Goal: Task Accomplishment & Management: Manage account settings

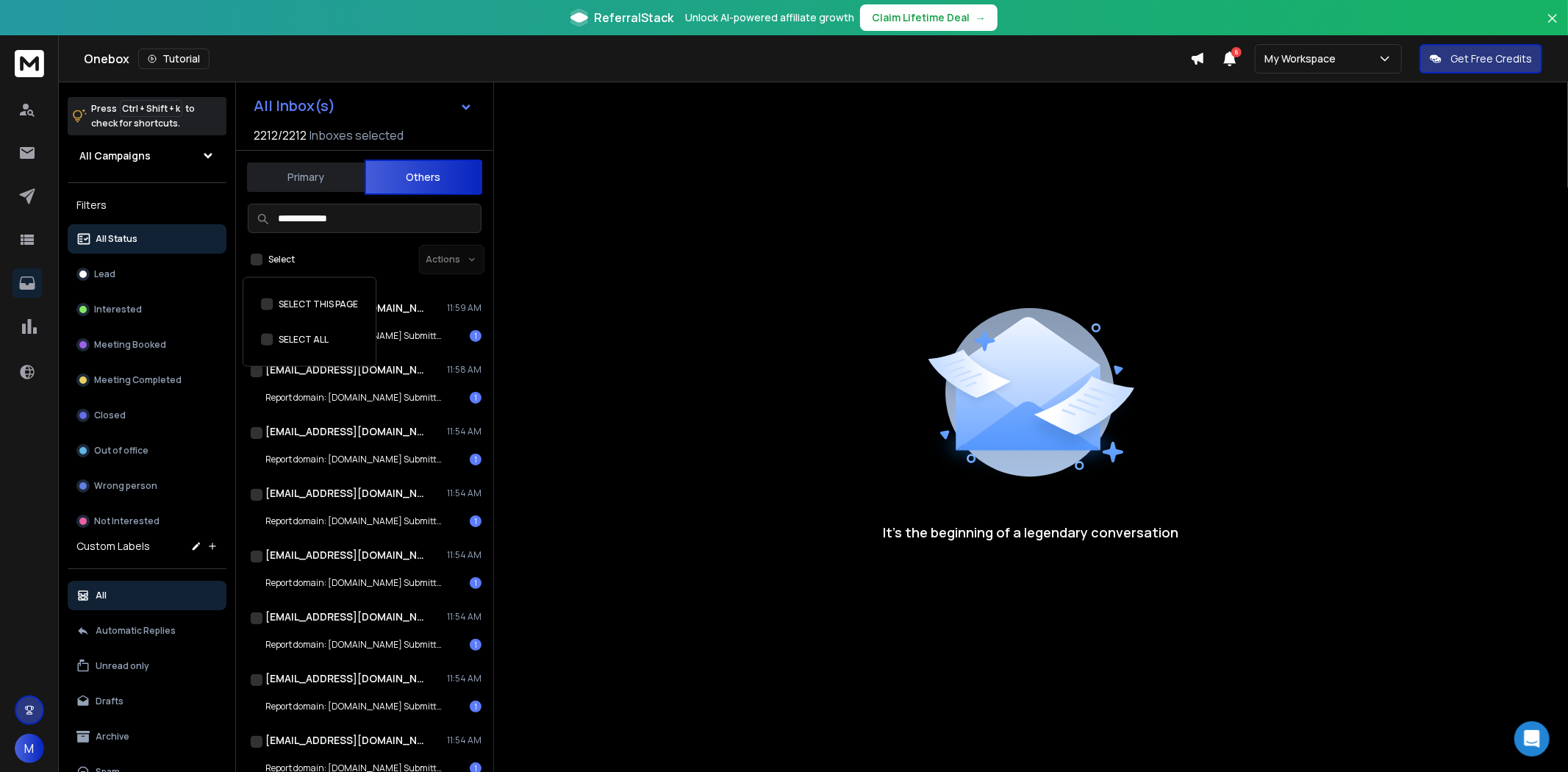
click at [263, 342] on button "SELECT THIS PAGE" at bounding box center [267, 340] width 12 height 12
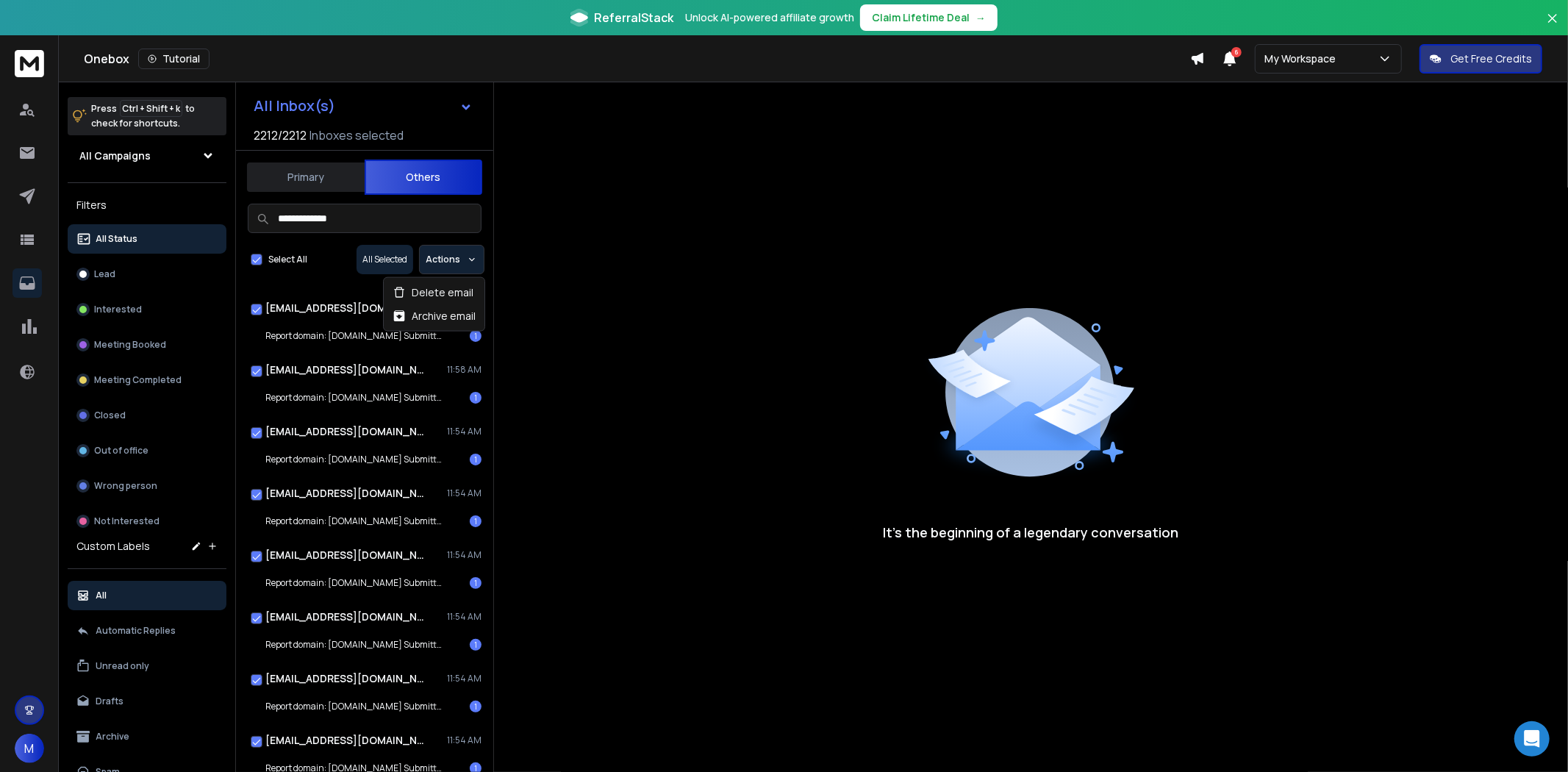
click at [471, 254] on icon "button" at bounding box center [472, 259] width 12 height 12
click at [453, 291] on div "Delete email" at bounding box center [433, 292] width 81 height 15
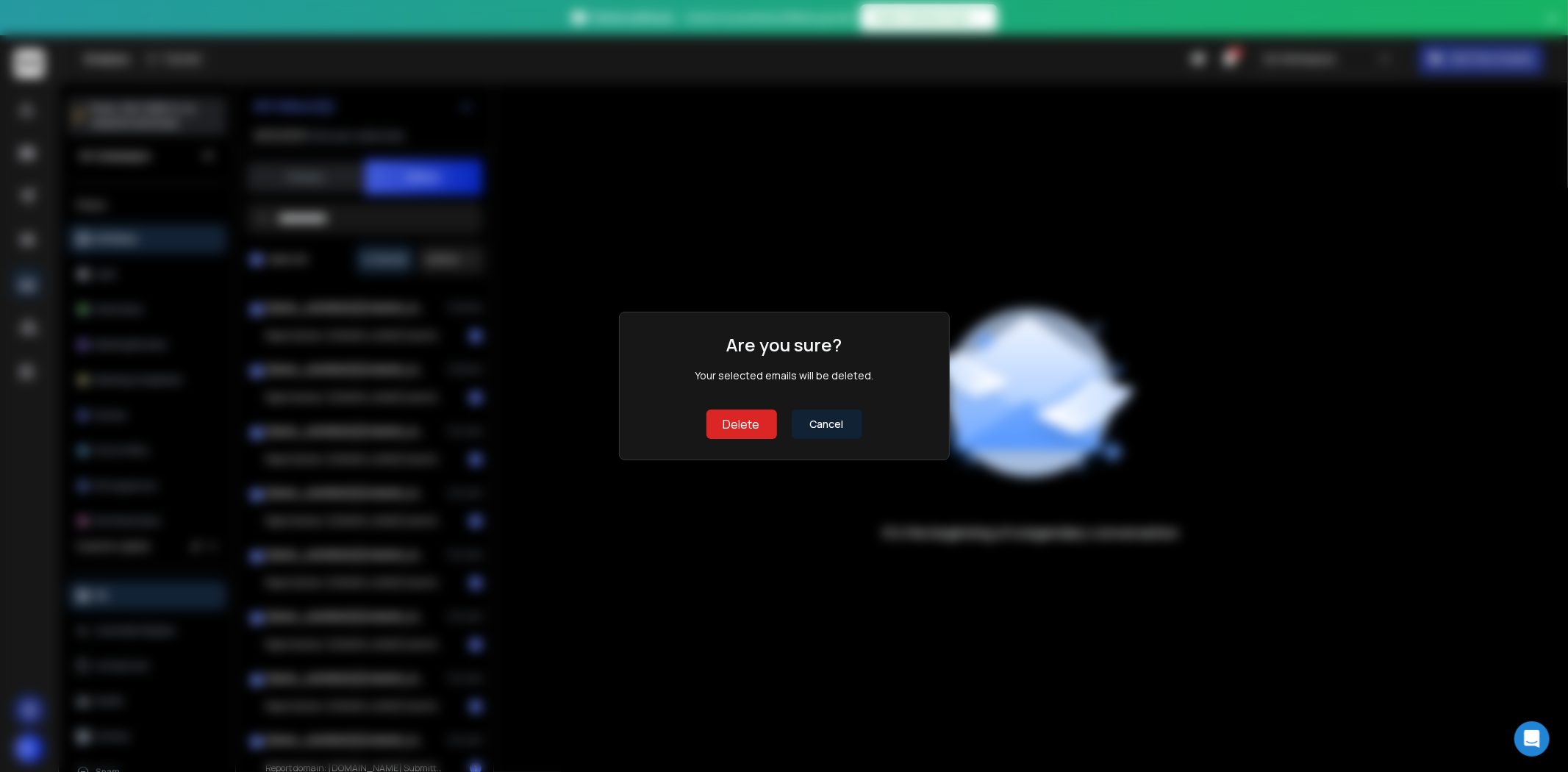
click at [749, 441] on div "Are you sure? Your selected emails will be deleted. Delete Cancel" at bounding box center [784, 386] width 331 height 149
click at [743, 431] on button "Delete" at bounding box center [742, 424] width 71 height 29
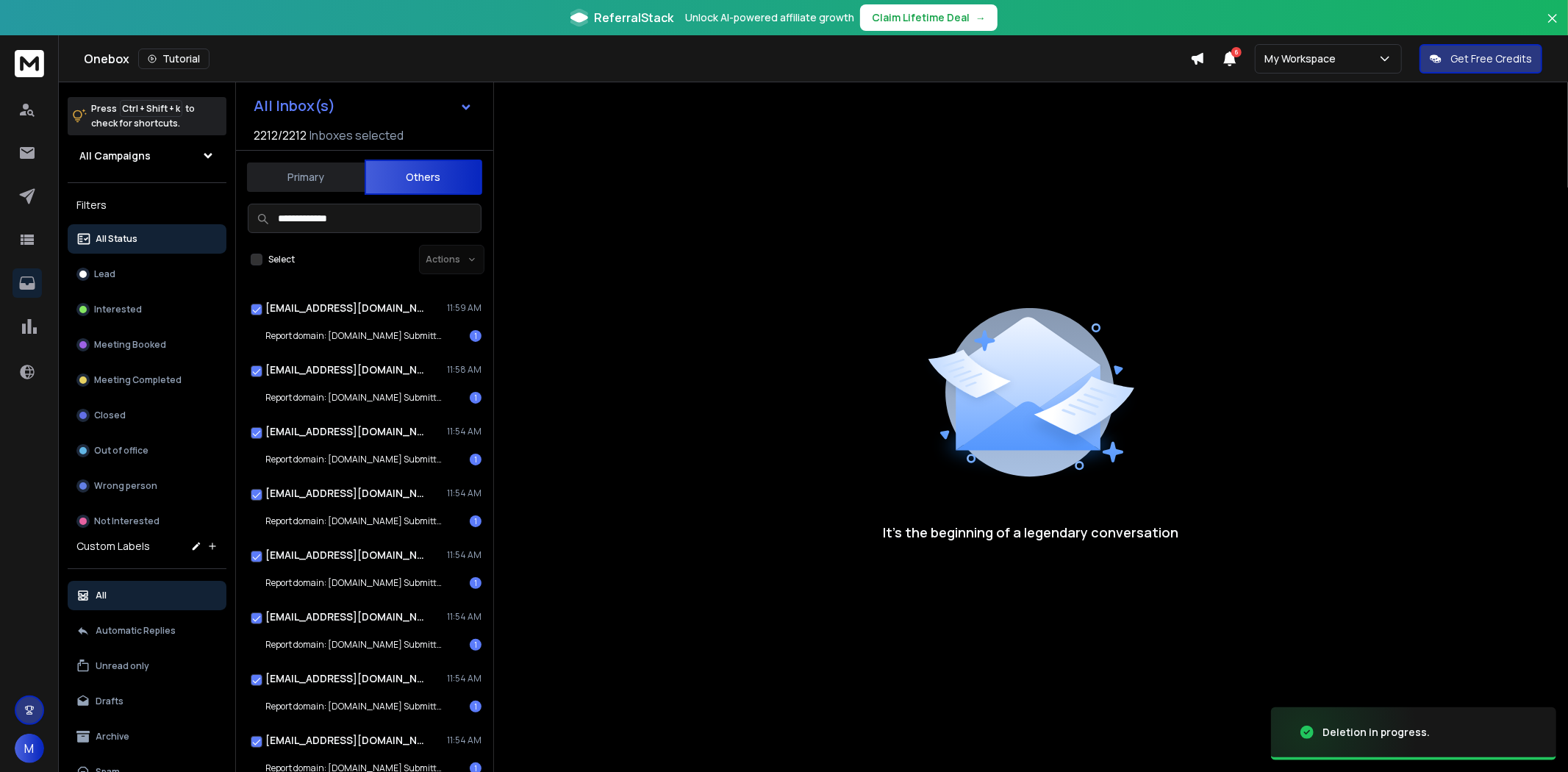
click at [387, 214] on input "**********" at bounding box center [365, 219] width 233 height 29
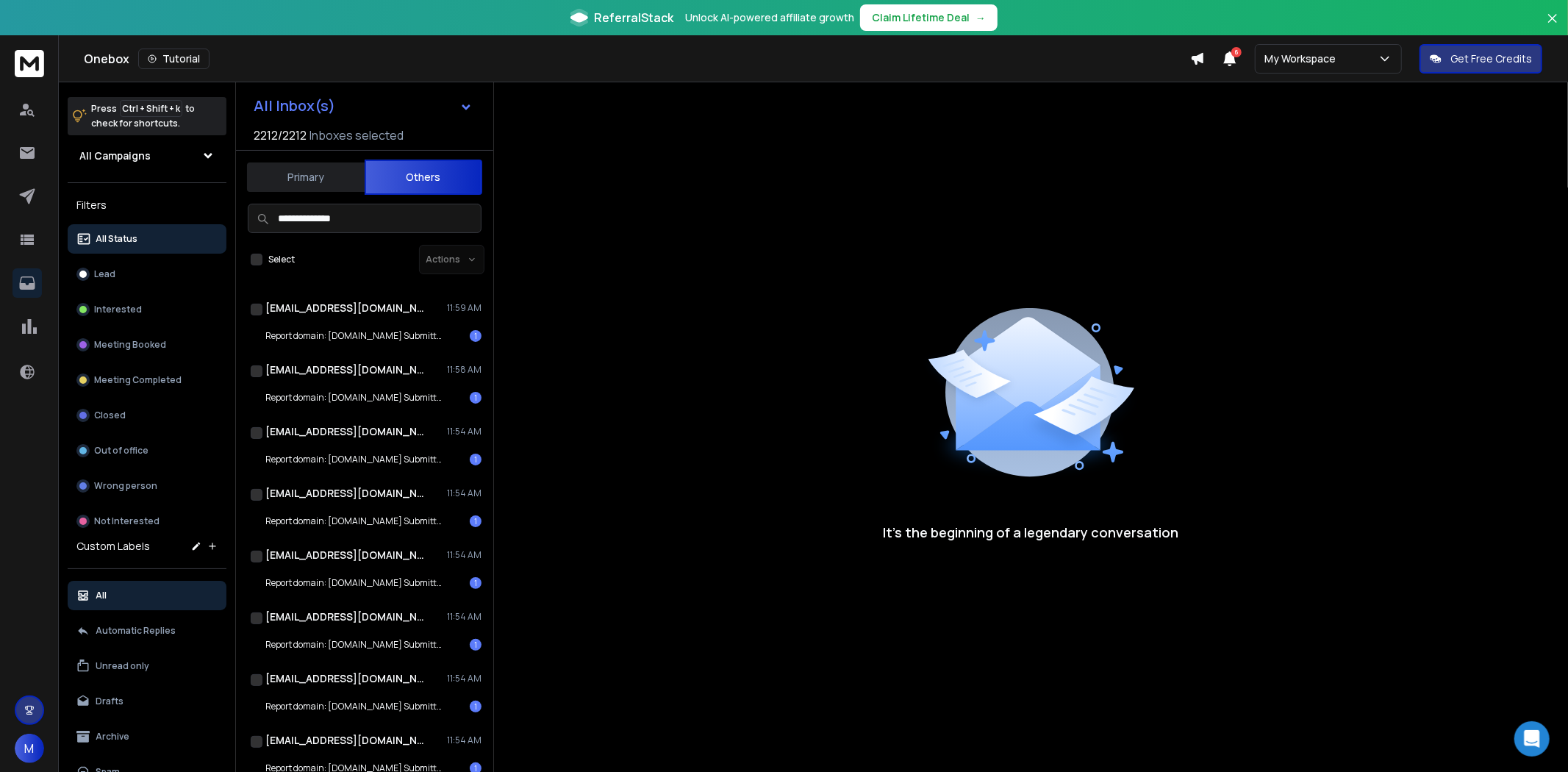
type input "**********"
click at [263, 343] on button "SELECT THIS PAGE" at bounding box center [267, 340] width 12 height 12
click at [463, 258] on button "Actions" at bounding box center [452, 259] width 66 height 29
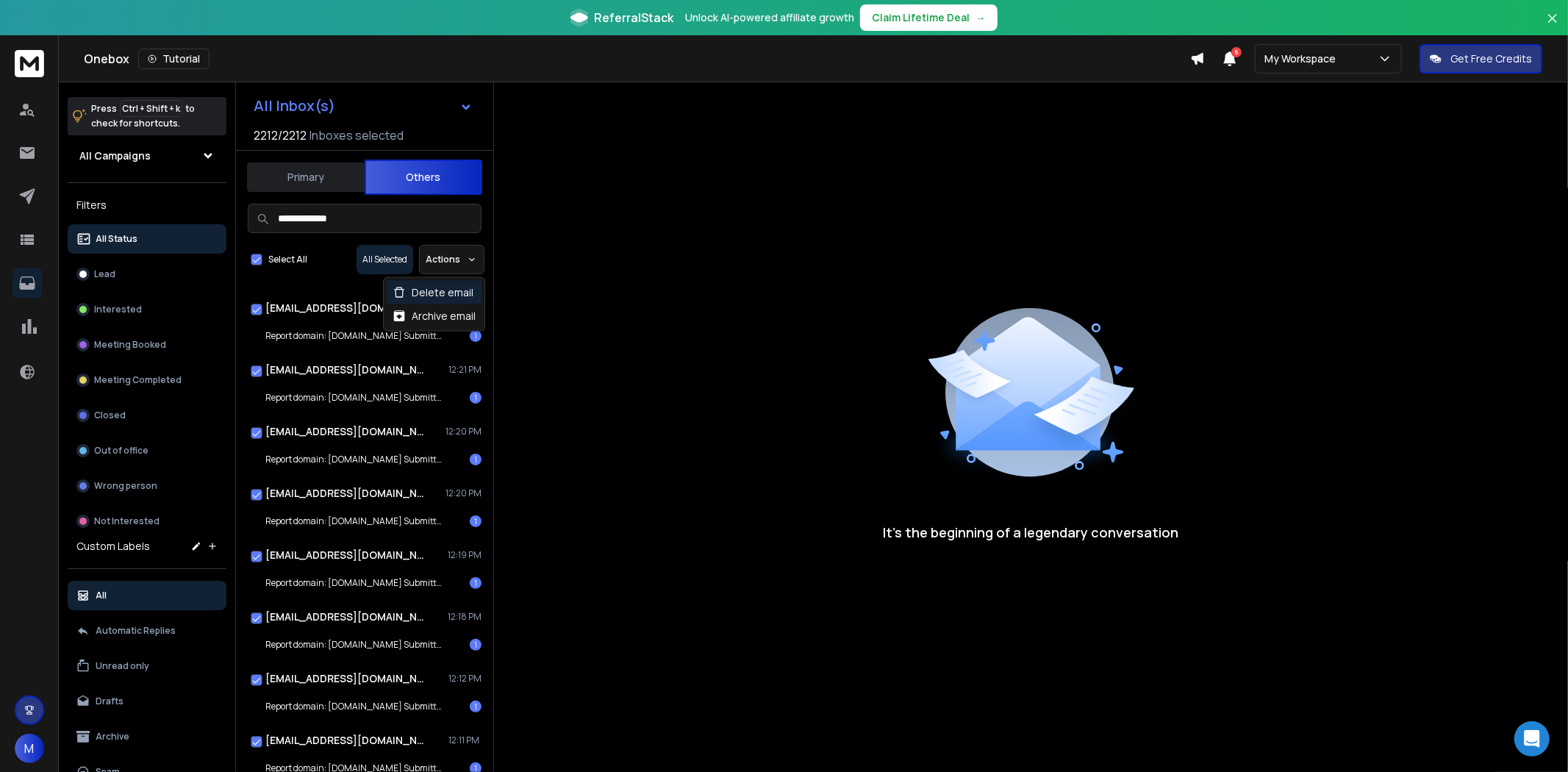
click at [449, 283] on div "Delete email" at bounding box center [434, 292] width 95 height 23
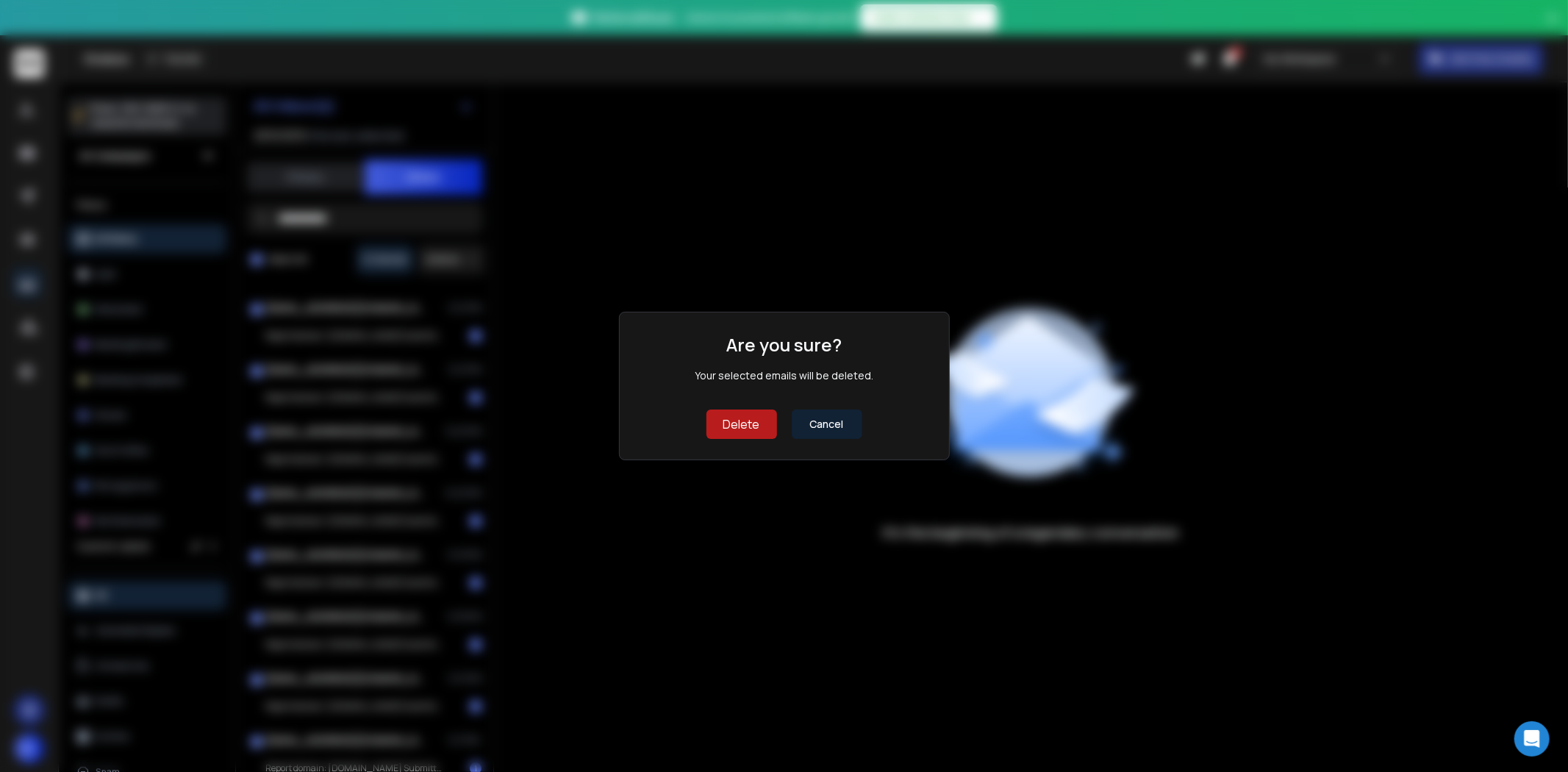
drag, startPoint x: 787, startPoint y: 424, endPoint x: 768, endPoint y: 424, distance: 19.0
click at [776, 424] on div "Delete Cancel" at bounding box center [784, 424] width 156 height 29
click at [750, 424] on button "Delete" at bounding box center [742, 424] width 71 height 29
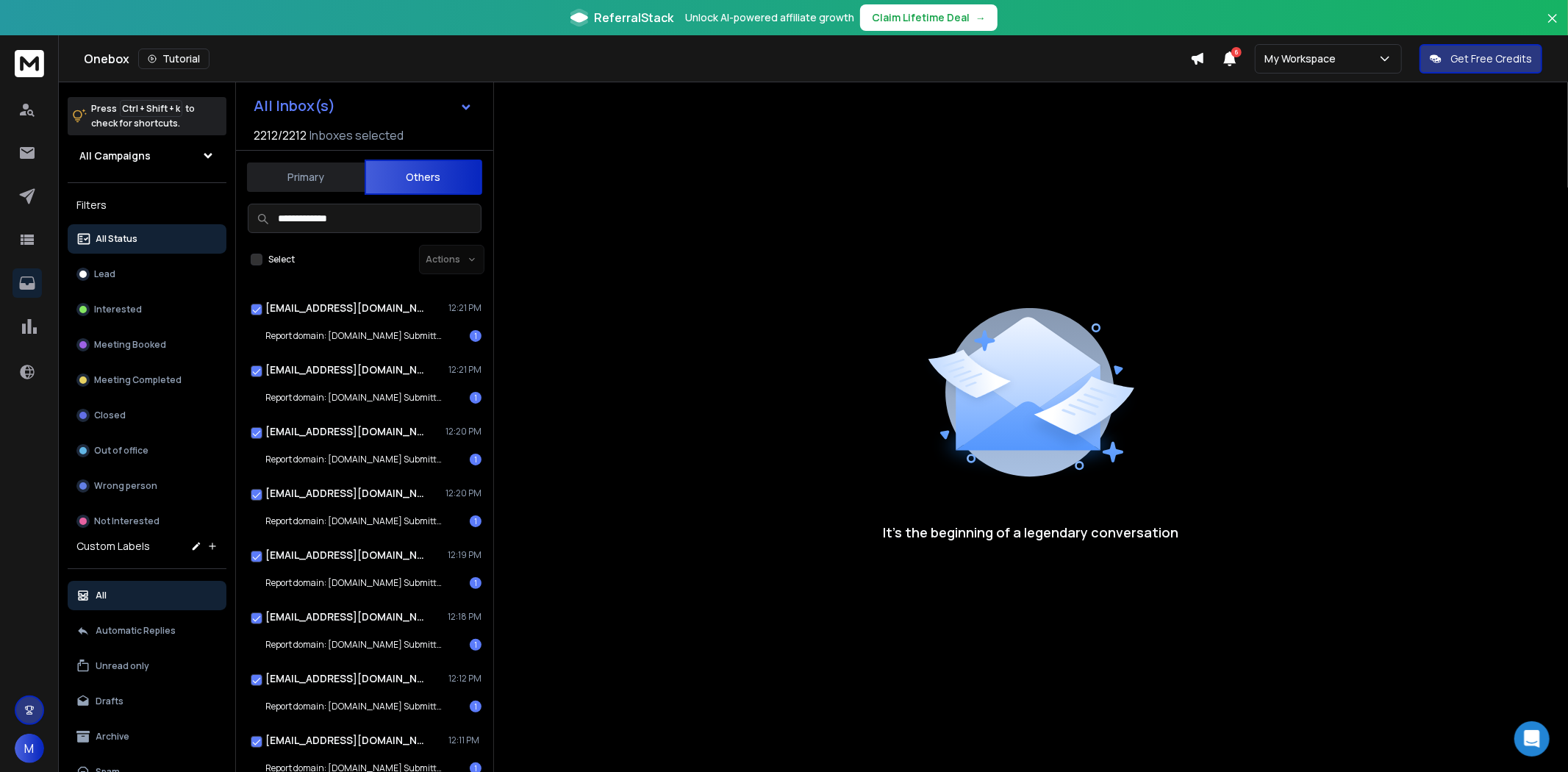
click at [379, 228] on input "**********" at bounding box center [365, 219] width 233 height 29
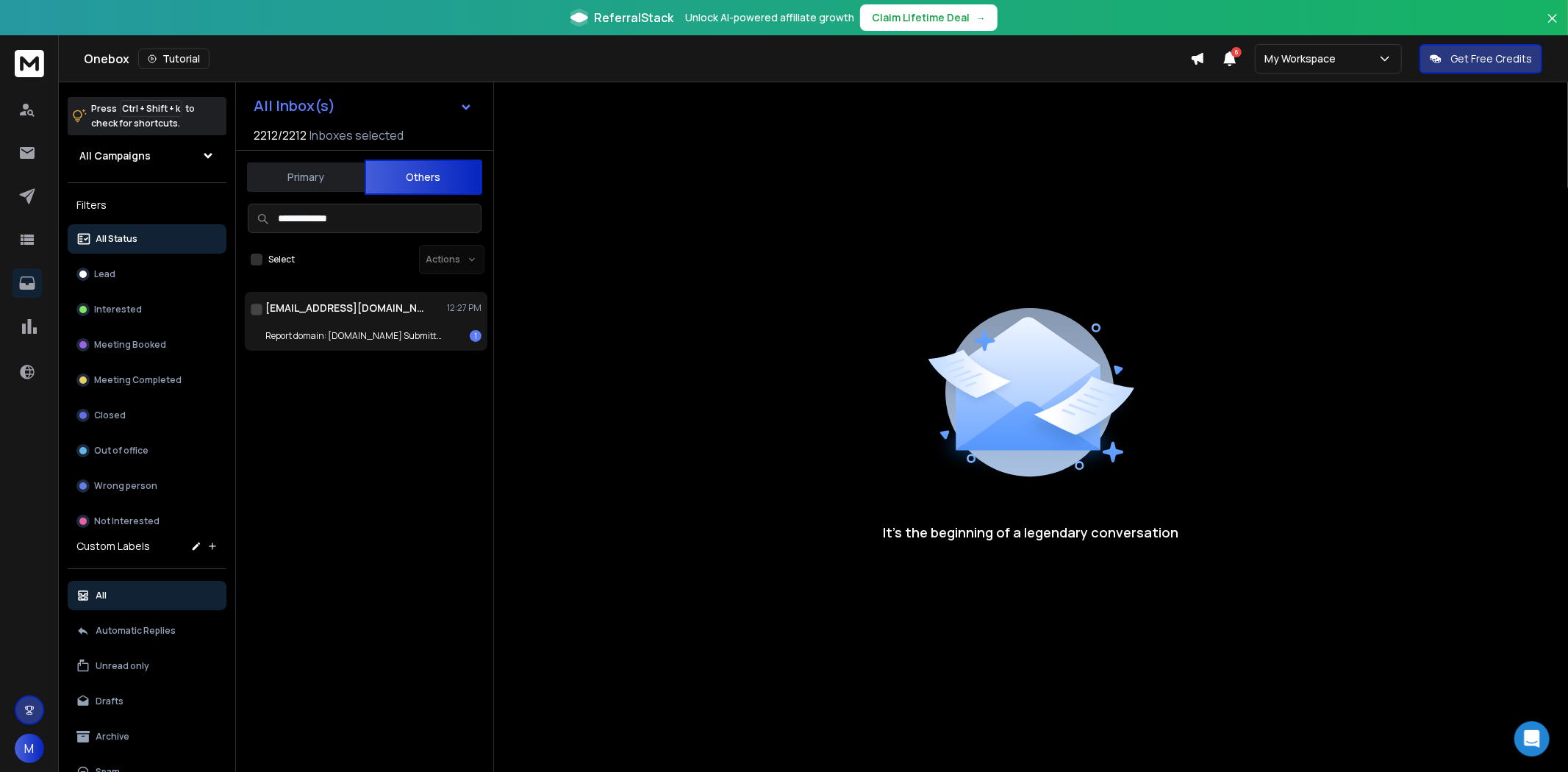
click at [258, 308] on button "button" at bounding box center [257, 309] width 12 height 12
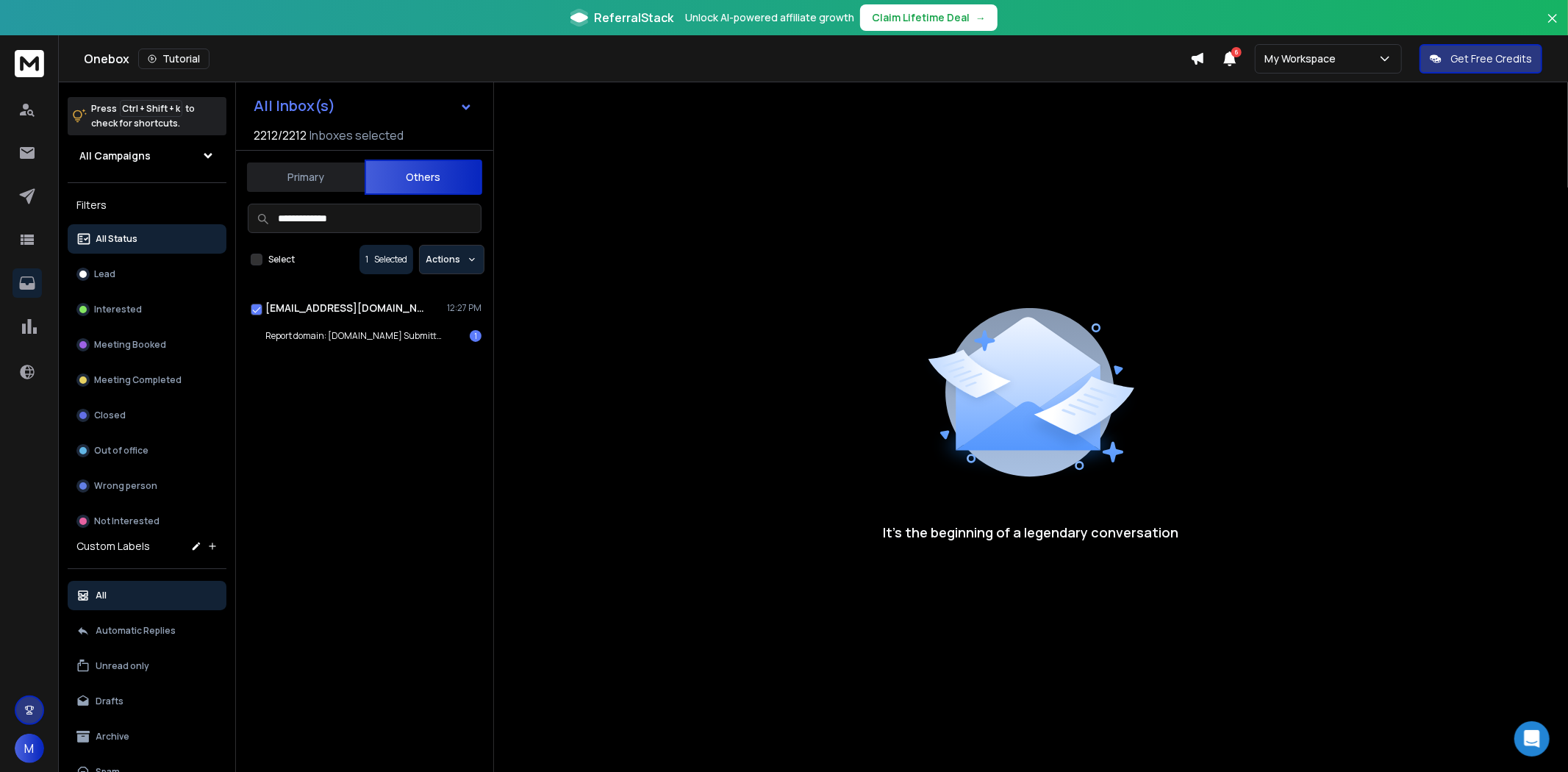
click at [443, 260] on p "Actions" at bounding box center [443, 259] width 35 height 12
click at [442, 297] on div "Delete email" at bounding box center [433, 292] width 81 height 15
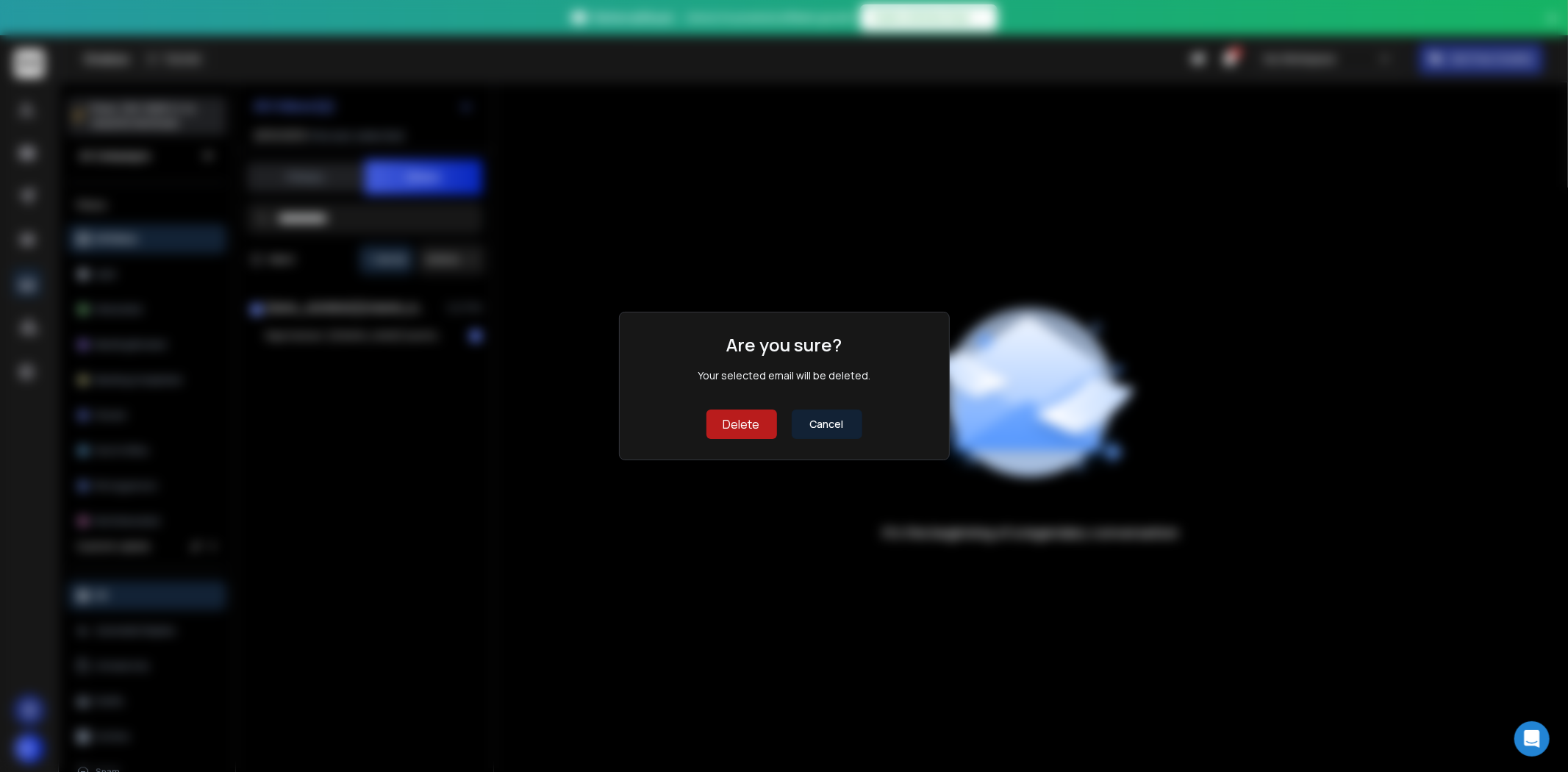
click at [717, 426] on button "Delete" at bounding box center [742, 424] width 71 height 29
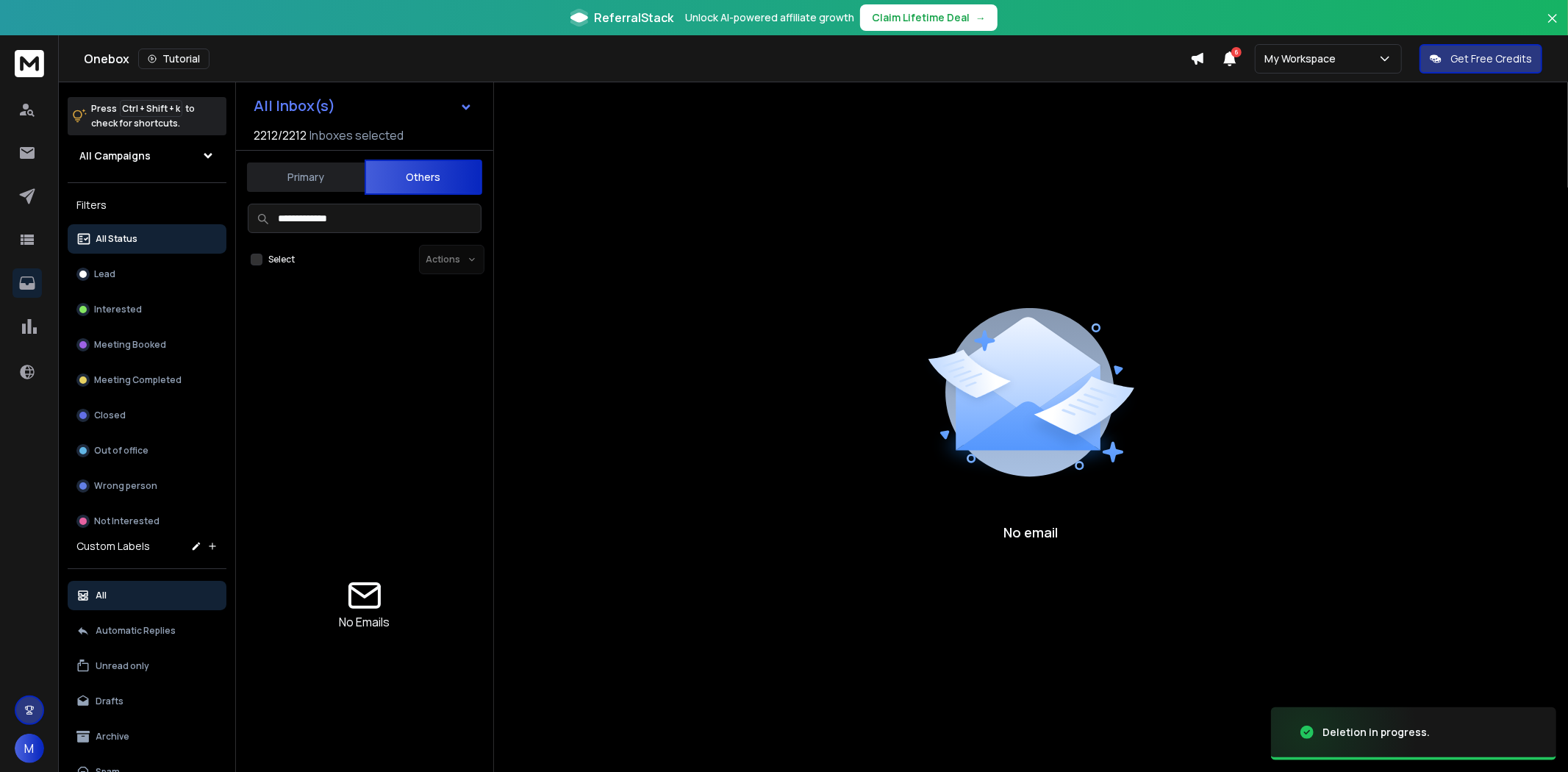
drag, startPoint x: 383, startPoint y: 214, endPoint x: 142, endPoint y: 224, distance: 241.2
click at [143, 224] on div "**********" at bounding box center [813, 468] width 1509 height 772
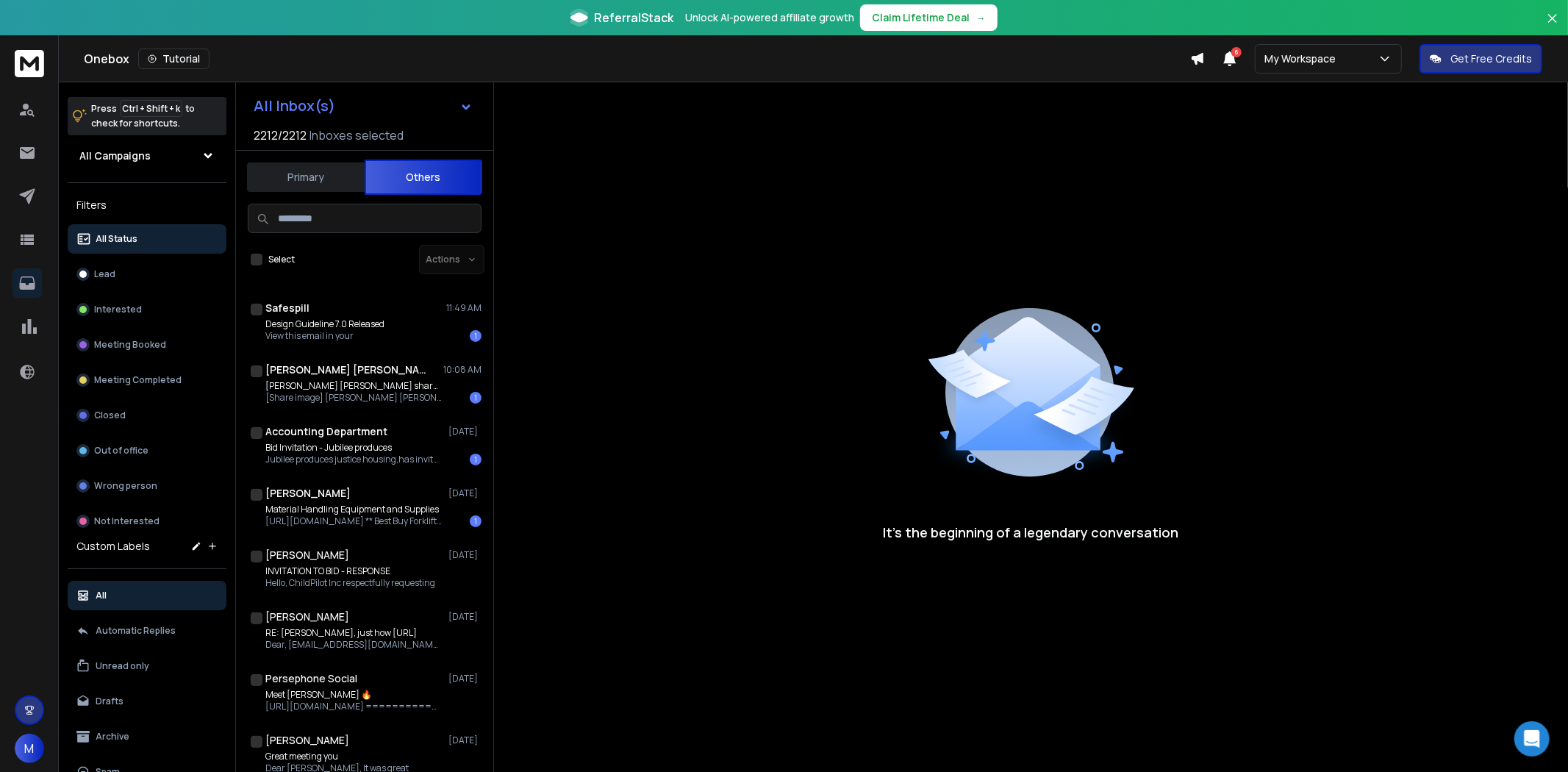
click at [369, 392] on p "[Share image] [PERSON_NAME] [PERSON_NAME] shared" at bounding box center [354, 398] width 176 height 12
